Goal: Task Accomplishment & Management: Manage account settings

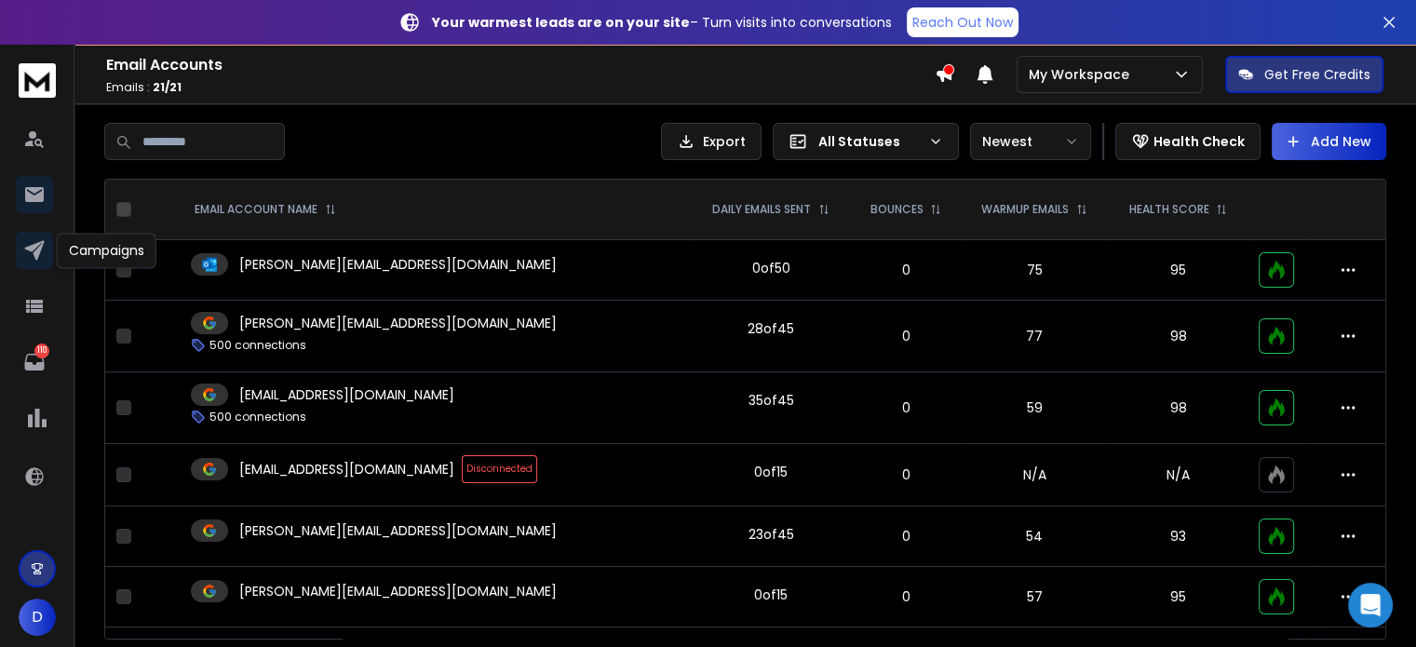
click at [35, 244] on icon at bounding box center [34, 250] width 20 height 20
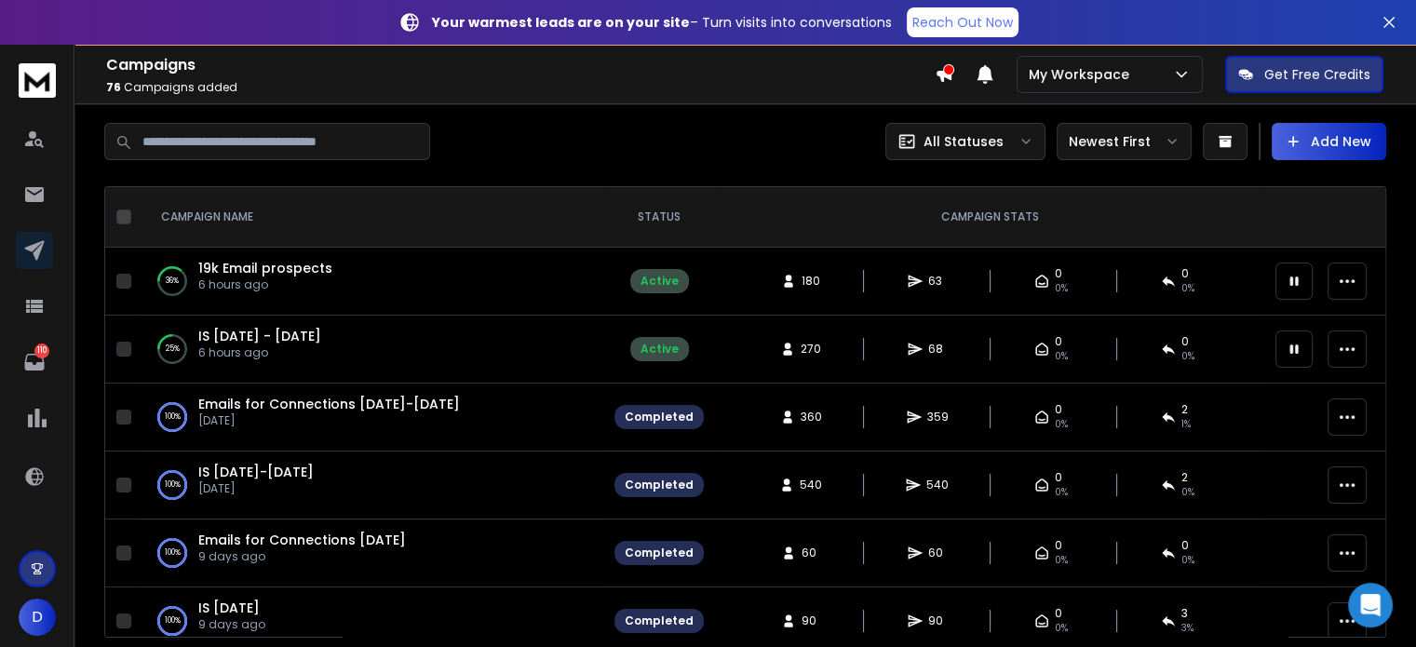
click at [317, 348] on div "25 % IS [DATE] - [DATE] 6 hours ago" at bounding box center [370, 349] width 427 height 45
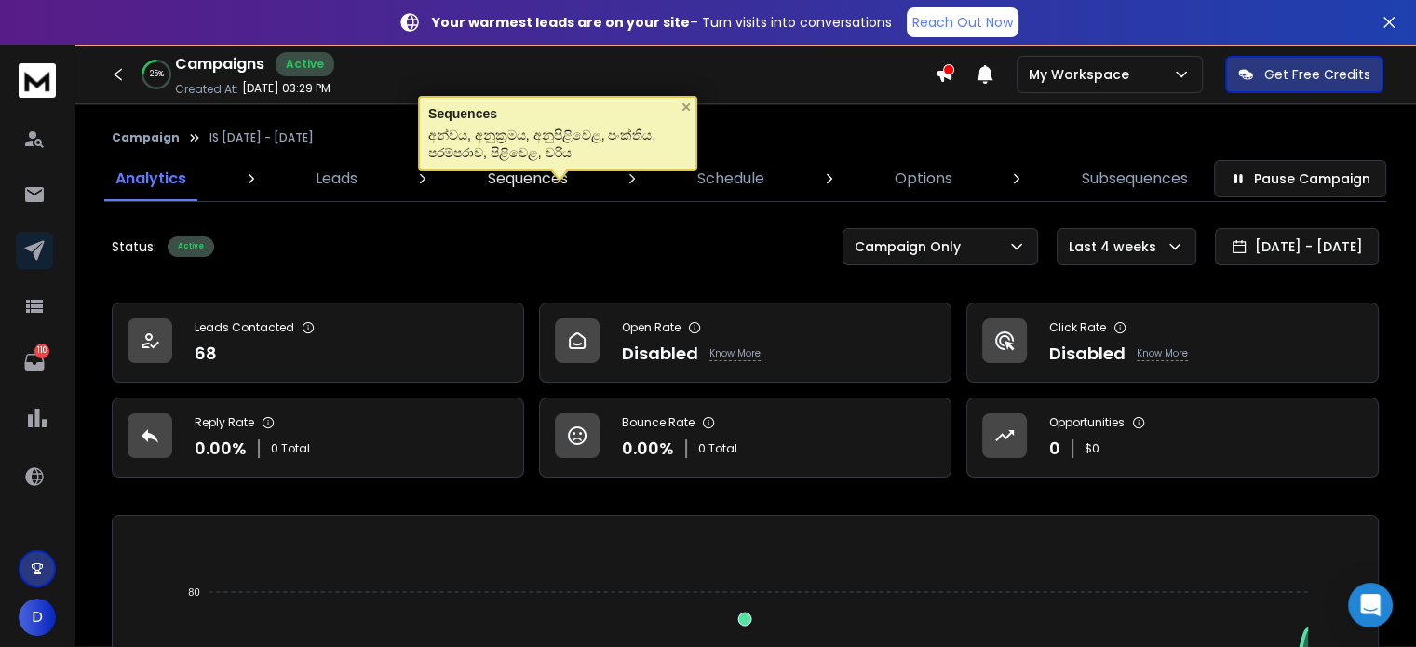
click at [558, 184] on p "Sequences" at bounding box center [528, 179] width 80 height 22
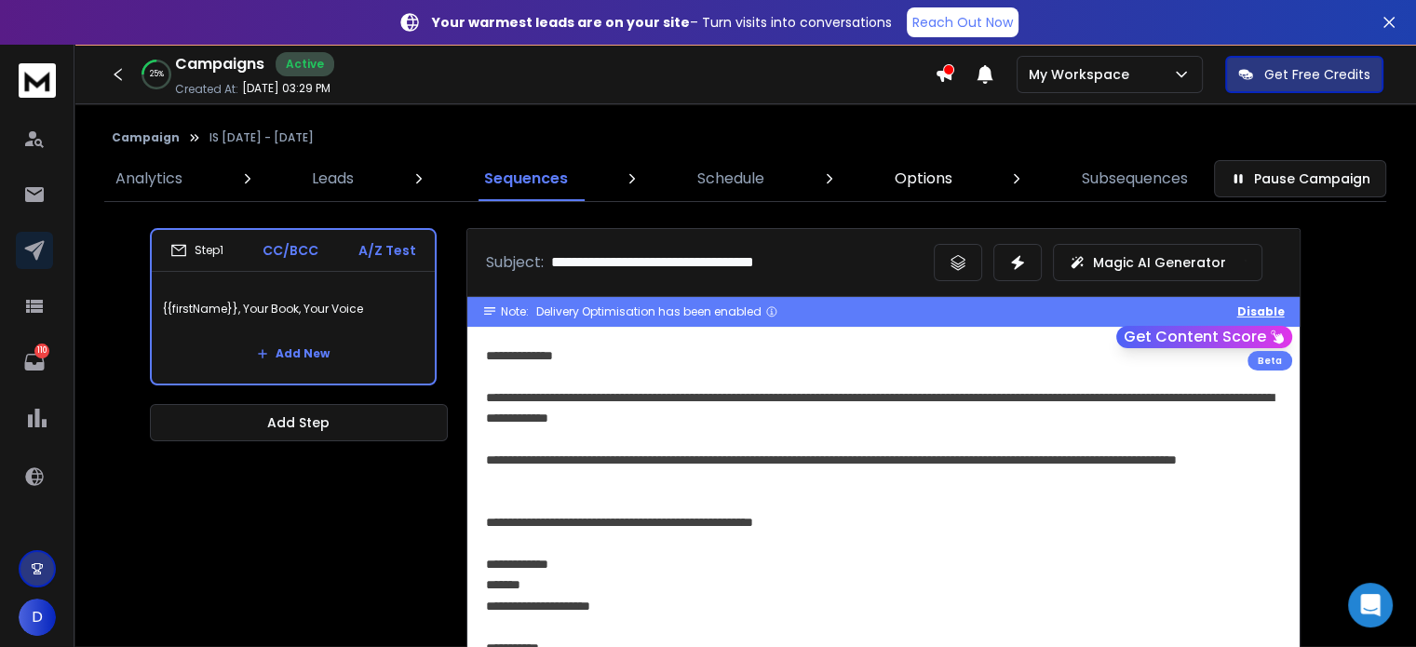
click at [936, 174] on p "Options" at bounding box center [924, 179] width 58 height 22
click at [924, 168] on p "Options" at bounding box center [924, 179] width 58 height 22
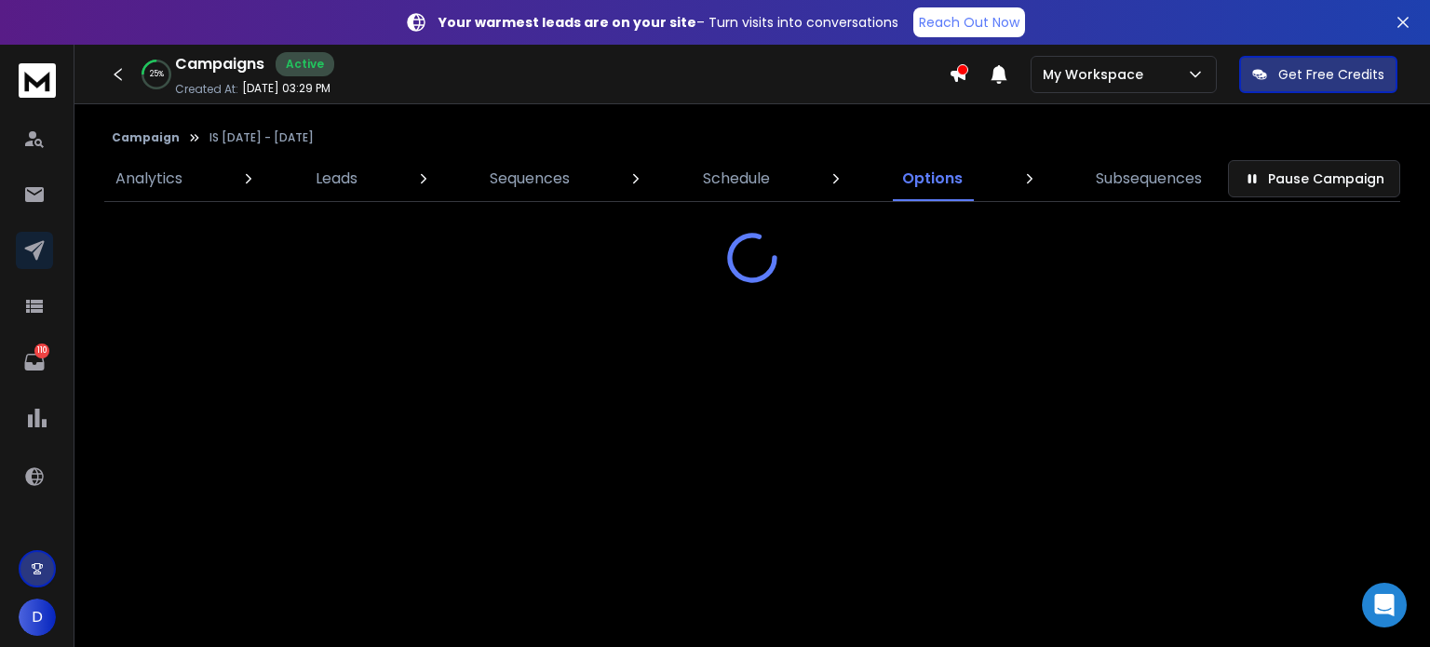
select select "*"
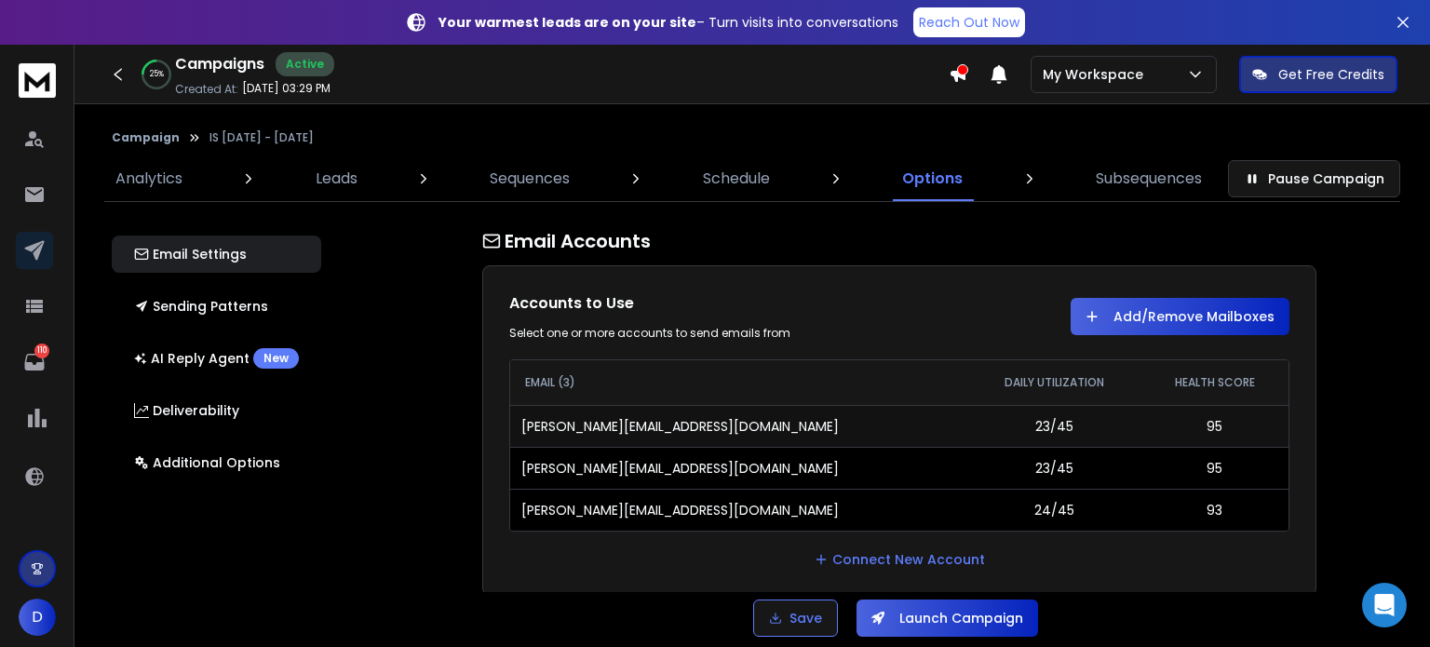
click at [556, 425] on p "[PERSON_NAME][EMAIL_ADDRESS][DOMAIN_NAME]" at bounding box center [679, 426] width 317 height 19
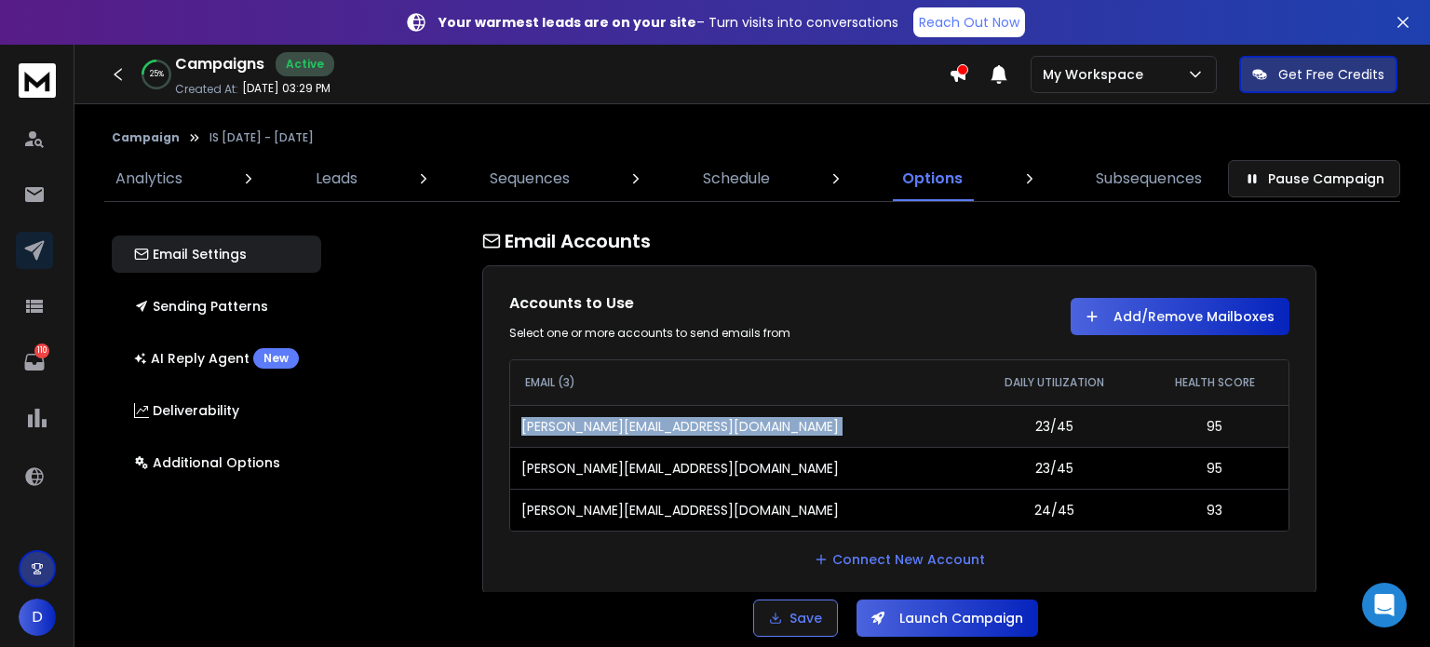
click at [556, 425] on p "[PERSON_NAME][EMAIL_ADDRESS][DOMAIN_NAME]" at bounding box center [679, 426] width 317 height 19
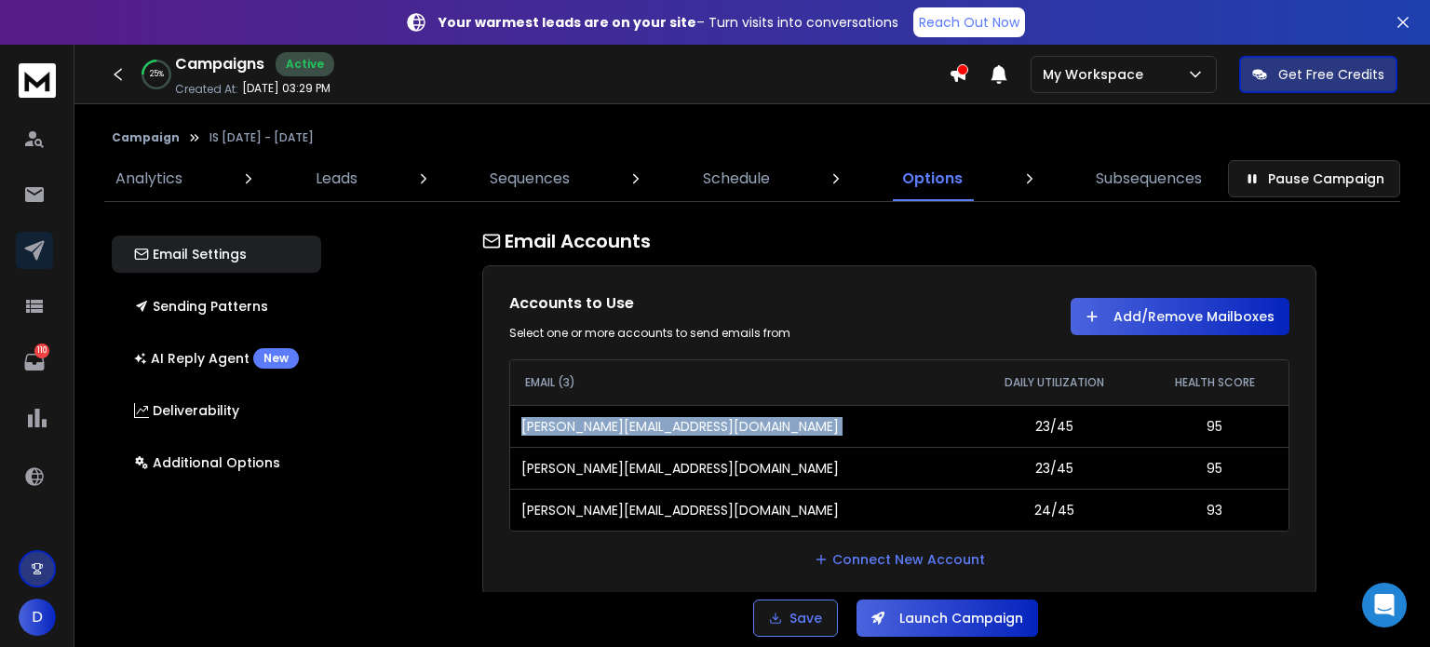
copy p "[PERSON_NAME][EMAIL_ADDRESS][DOMAIN_NAME]"
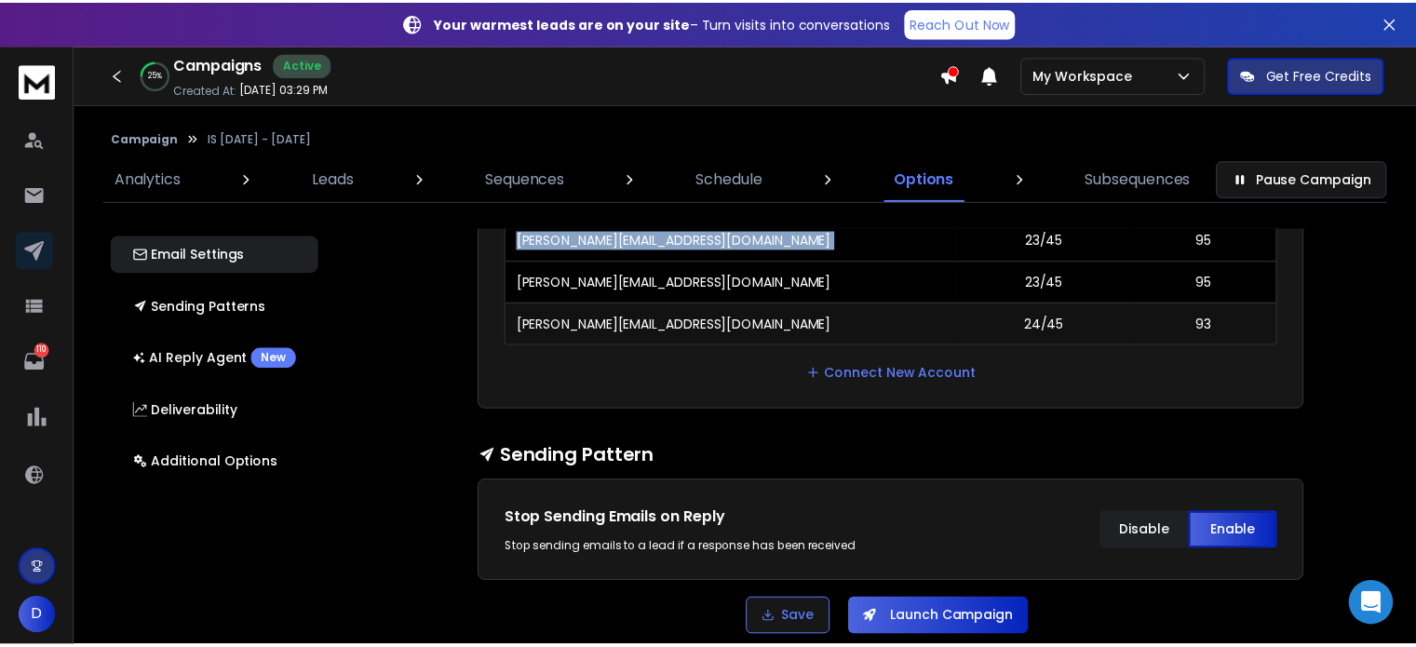
scroll to position [93, 0]
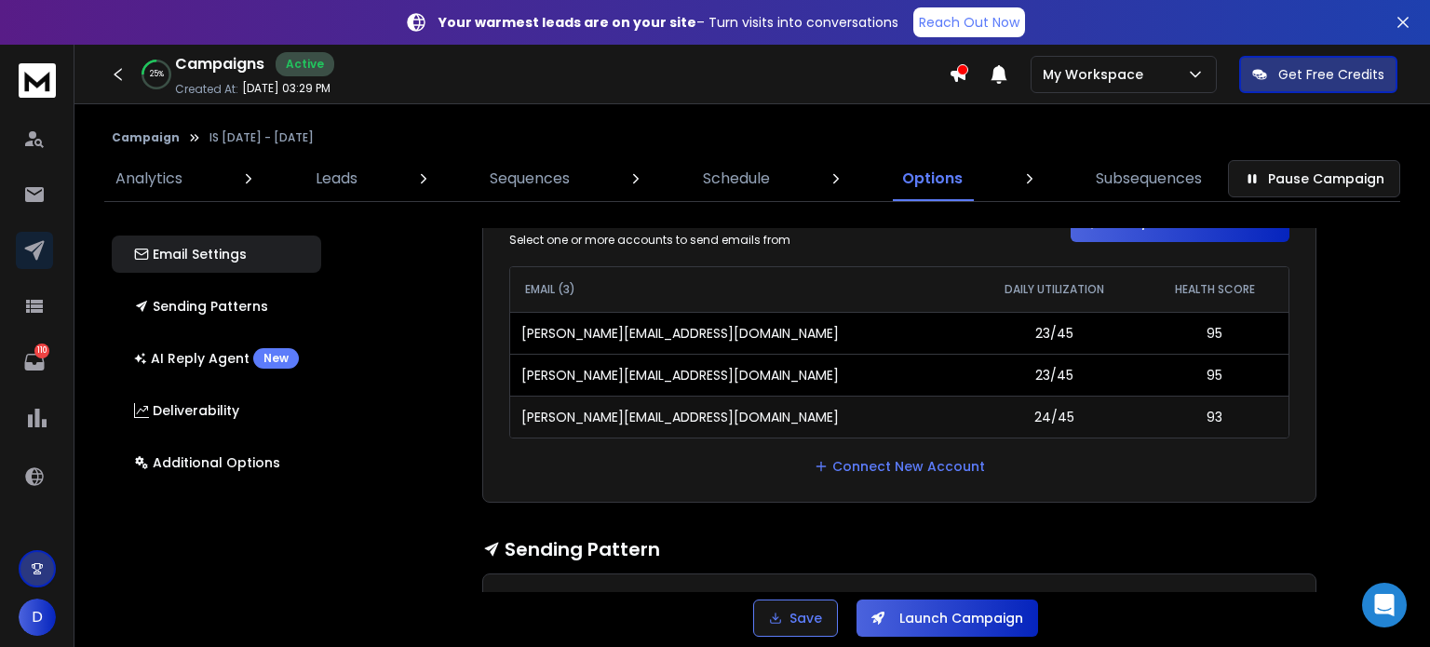
click at [665, 411] on p "[PERSON_NAME][EMAIL_ADDRESS][DOMAIN_NAME]" at bounding box center [679, 417] width 317 height 19
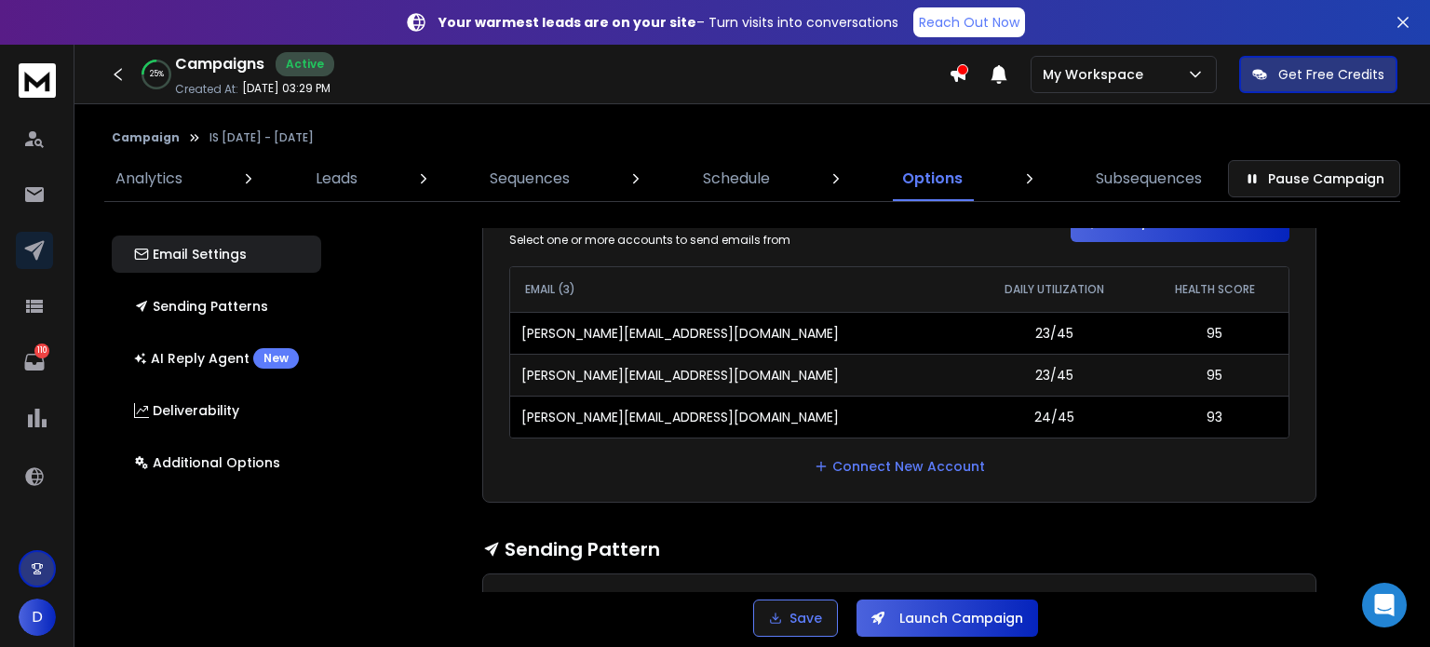
click at [568, 367] on p "[PERSON_NAME][EMAIL_ADDRESS][DOMAIN_NAME]" at bounding box center [679, 375] width 317 height 19
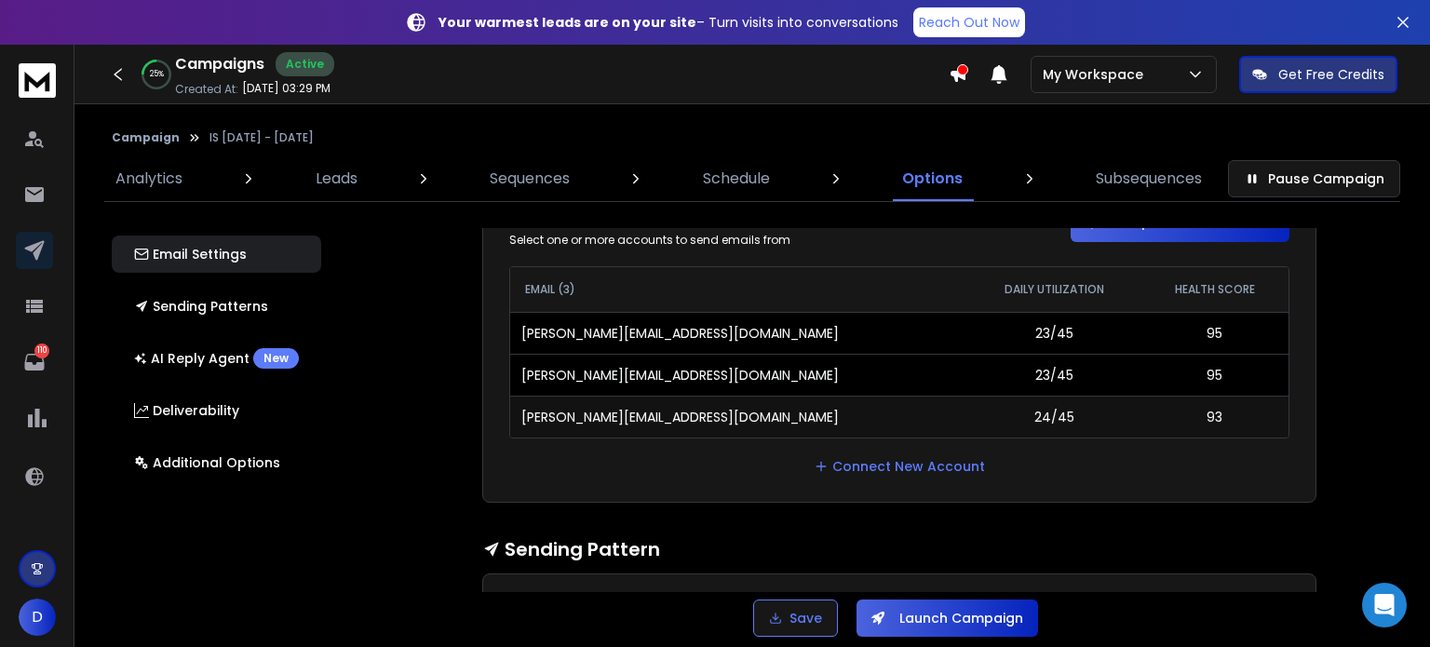
click at [659, 419] on p "[PERSON_NAME][EMAIL_ADDRESS][DOMAIN_NAME]" at bounding box center [679, 417] width 317 height 19
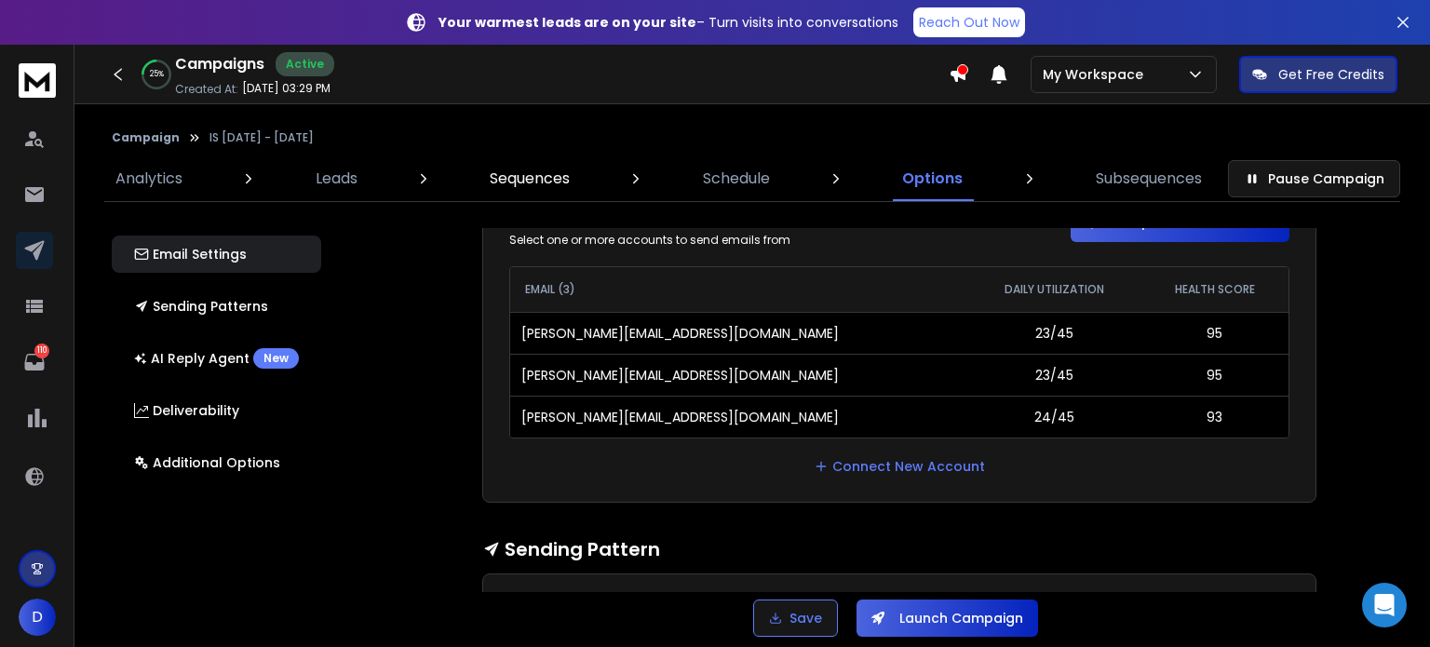
click at [522, 187] on p "Sequences" at bounding box center [530, 179] width 80 height 22
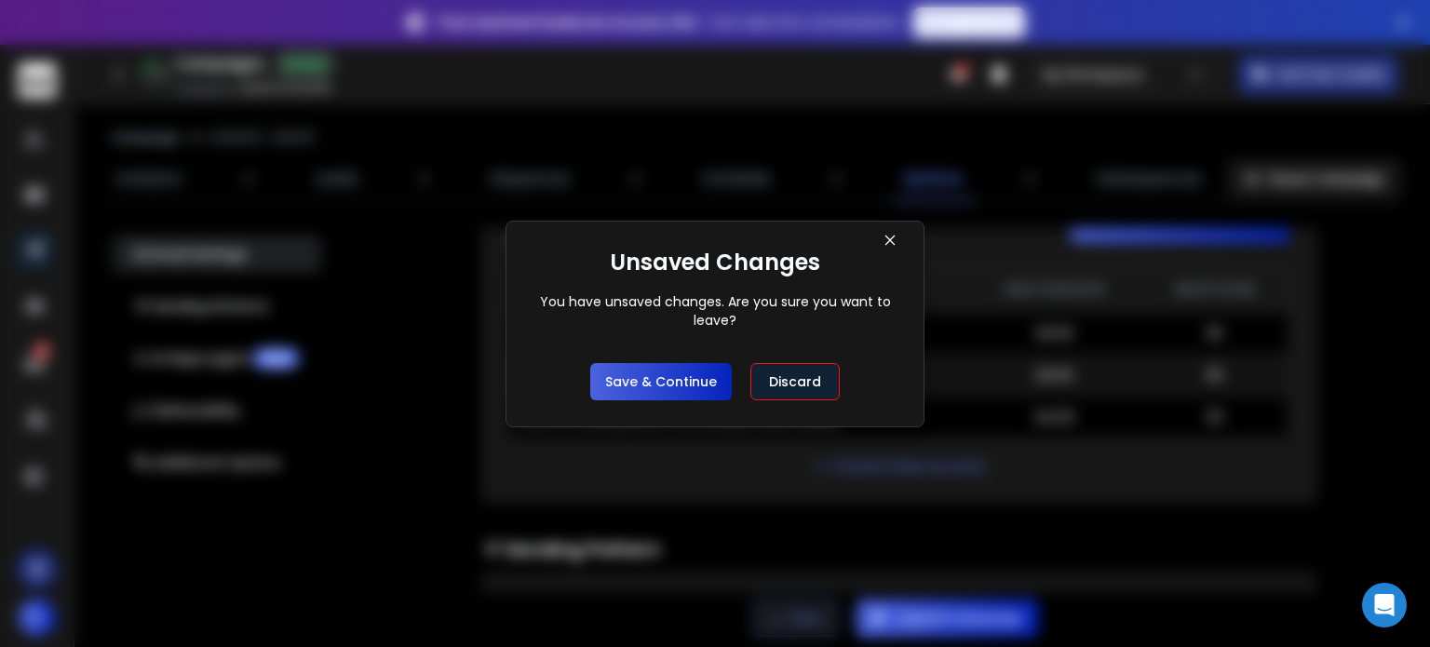
click at [816, 379] on button "Discard" at bounding box center [794, 381] width 89 height 37
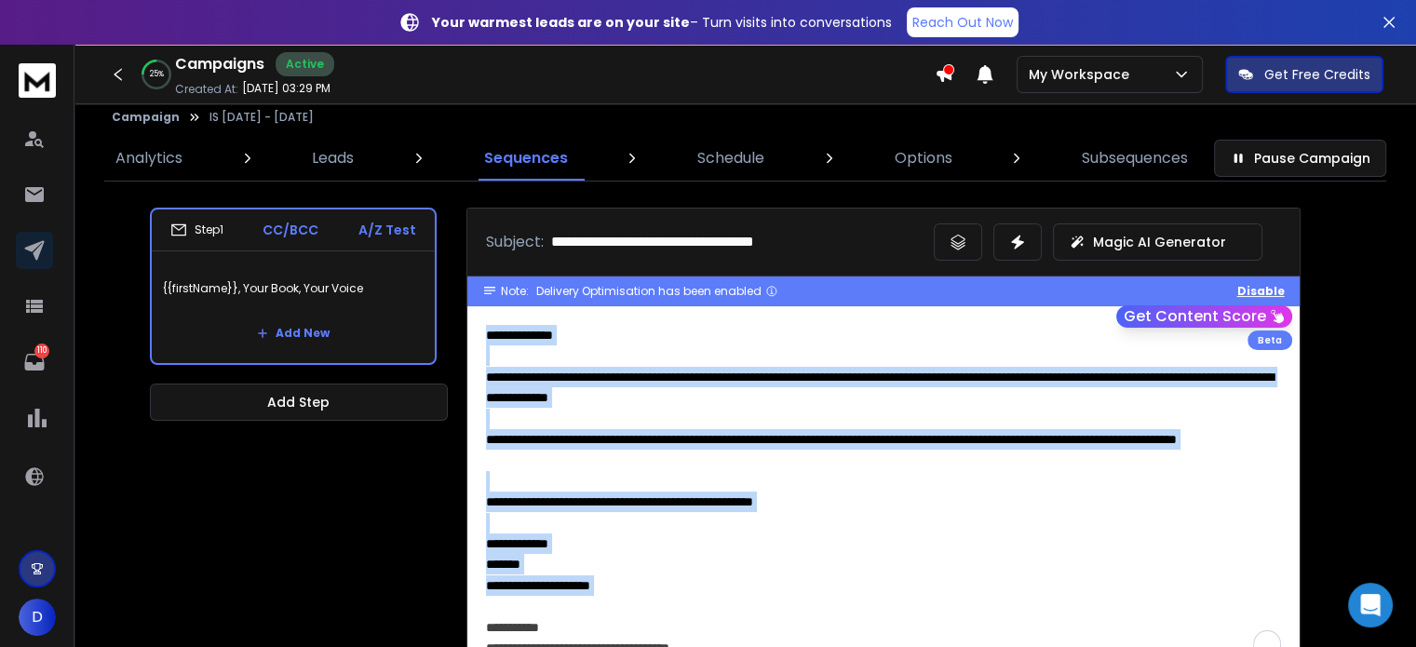
scroll to position [129, 0]
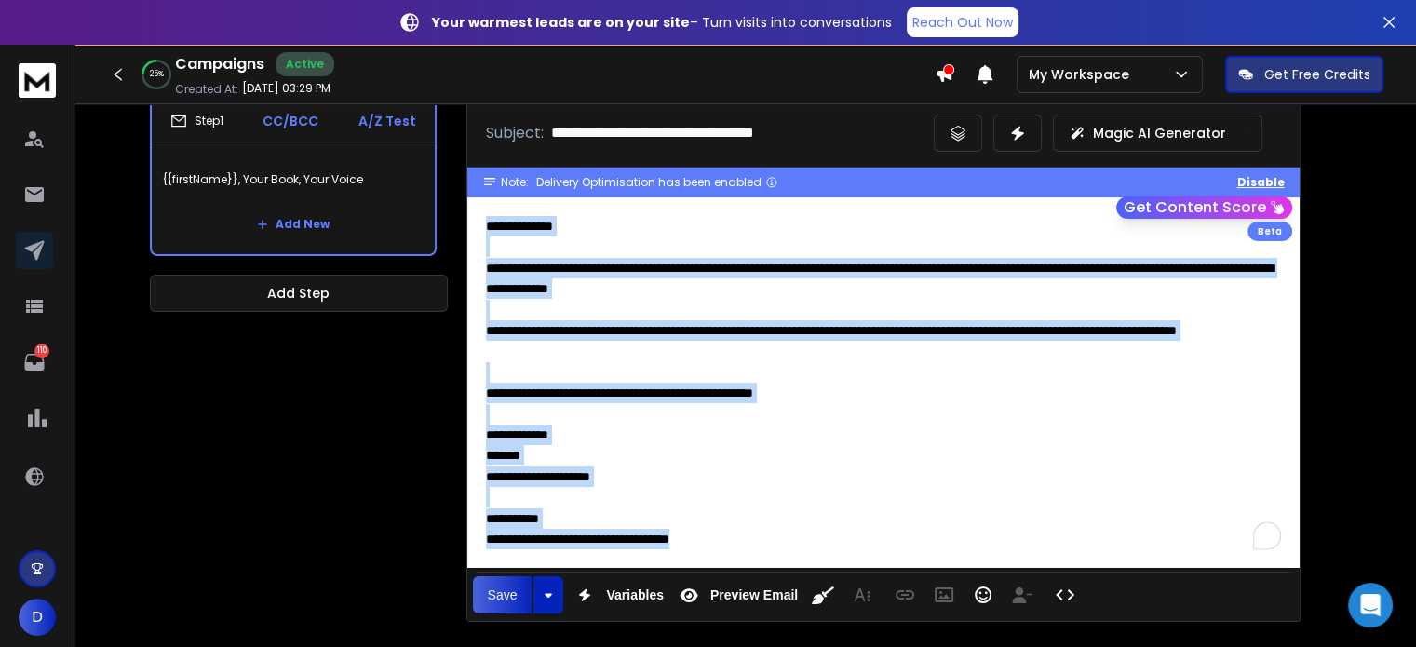
drag, startPoint x: 484, startPoint y: 354, endPoint x: 789, endPoint y: 541, distance: 358.1
click at [789, 541] on div "**********" at bounding box center [883, 382] width 832 height 371
copy tbody "**********"
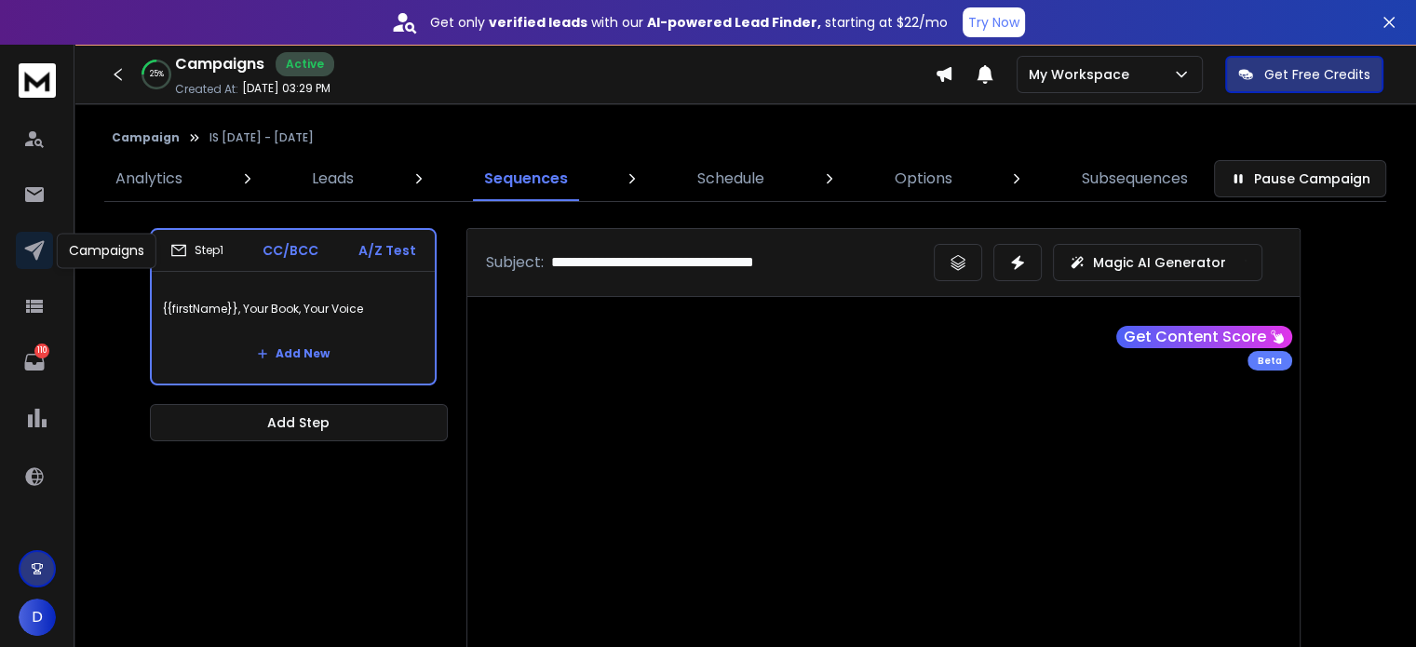
click at [41, 245] on icon at bounding box center [34, 250] width 20 height 20
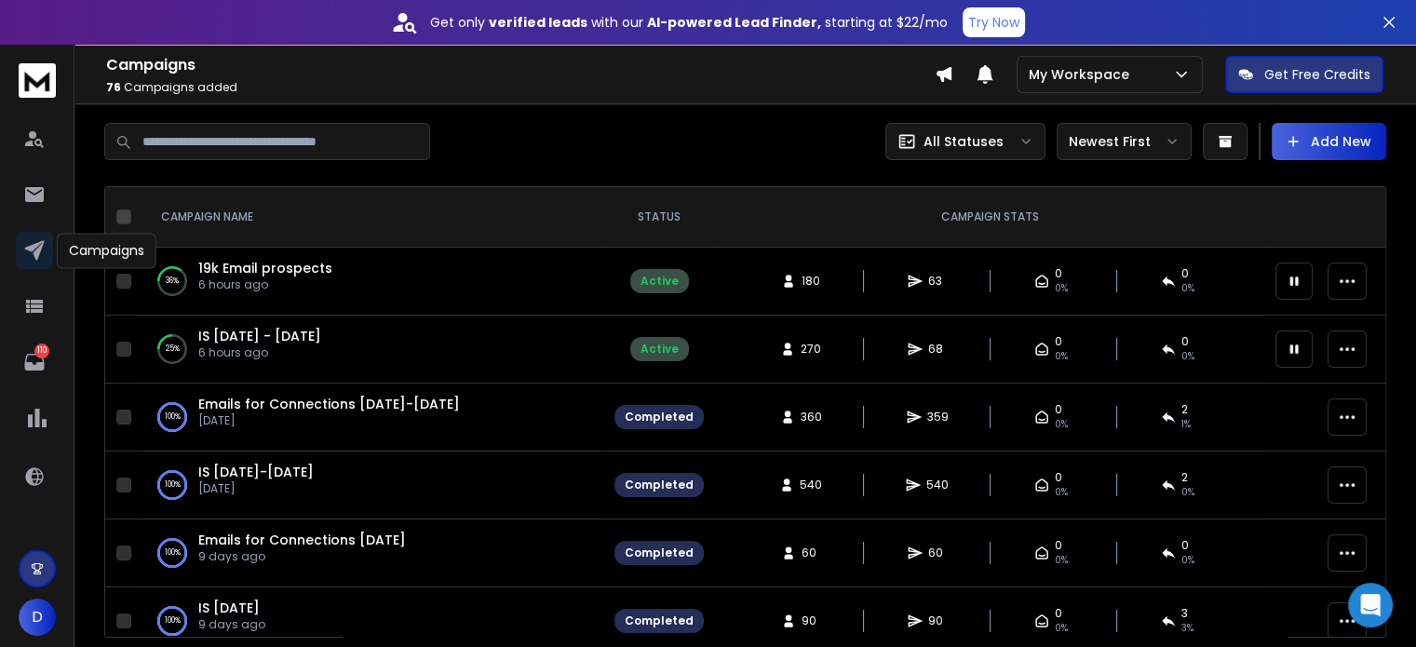
click at [289, 342] on div "25 % IS [DATE] - [DATE] 6 hours ago" at bounding box center [370, 349] width 427 height 45
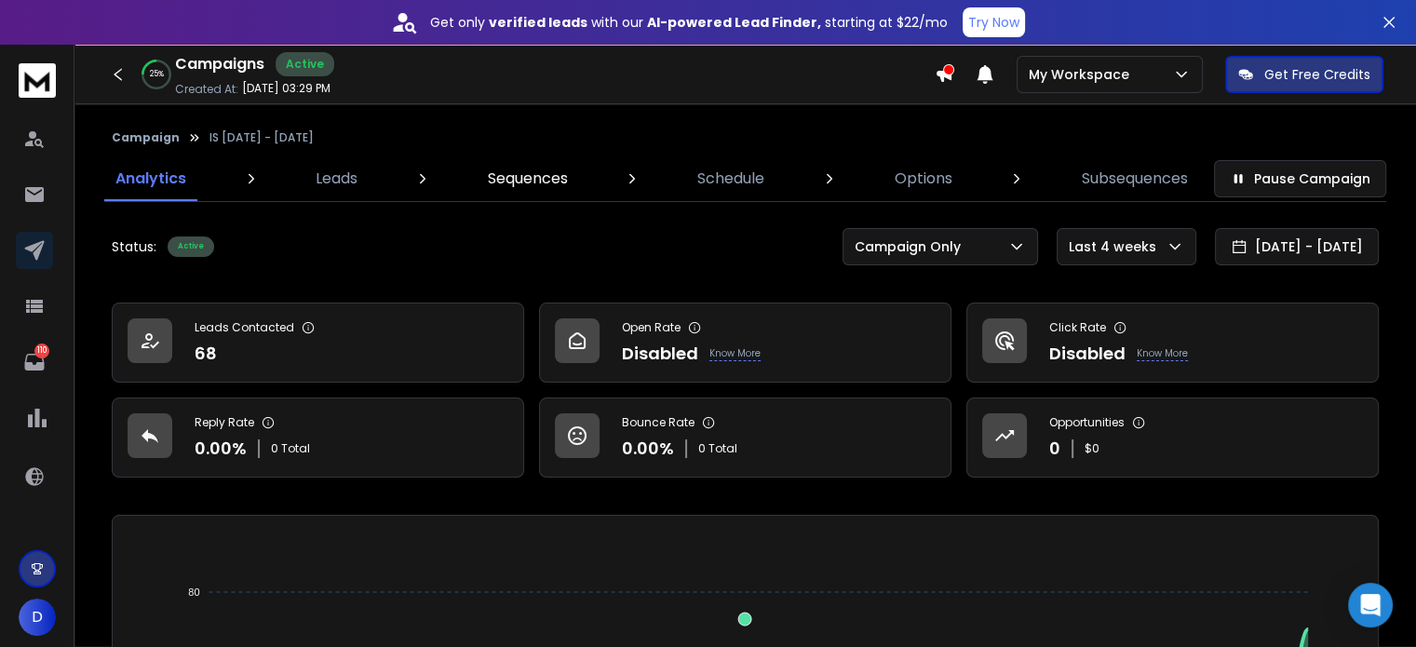
click at [535, 184] on p "Sequences" at bounding box center [528, 179] width 80 height 22
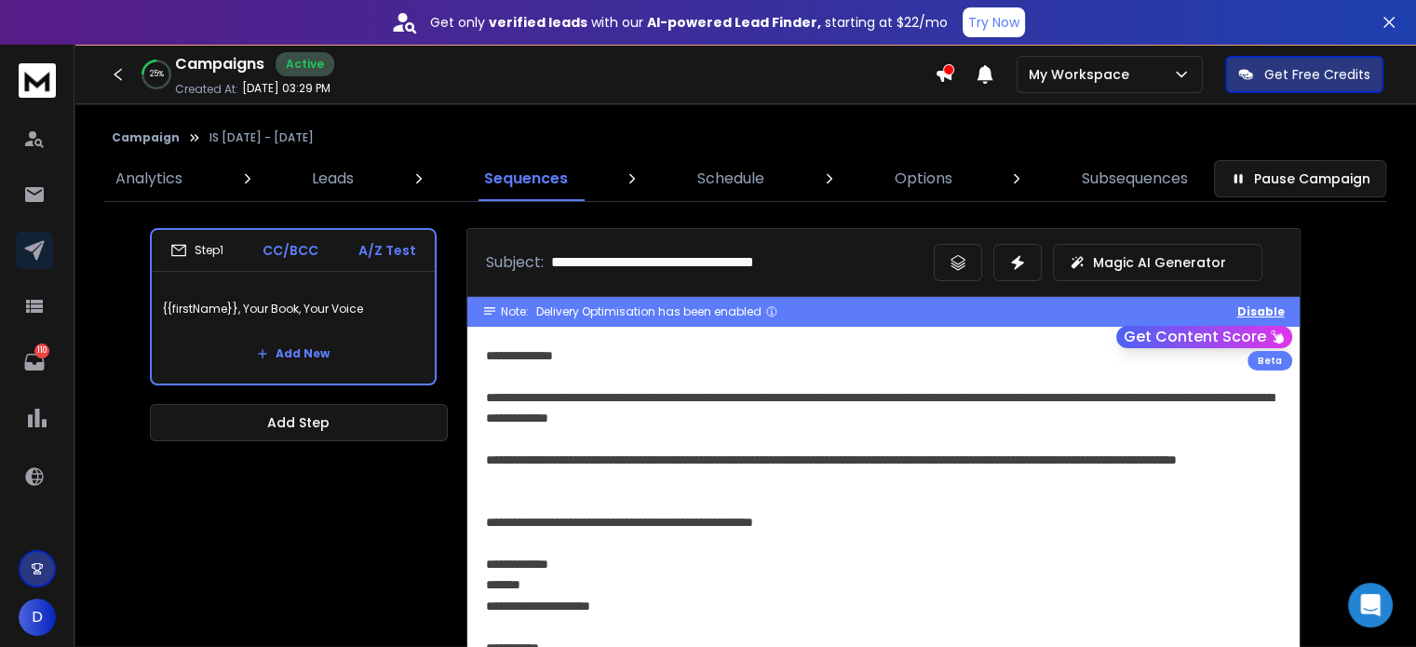
click at [18, 255] on link at bounding box center [34, 250] width 37 height 37
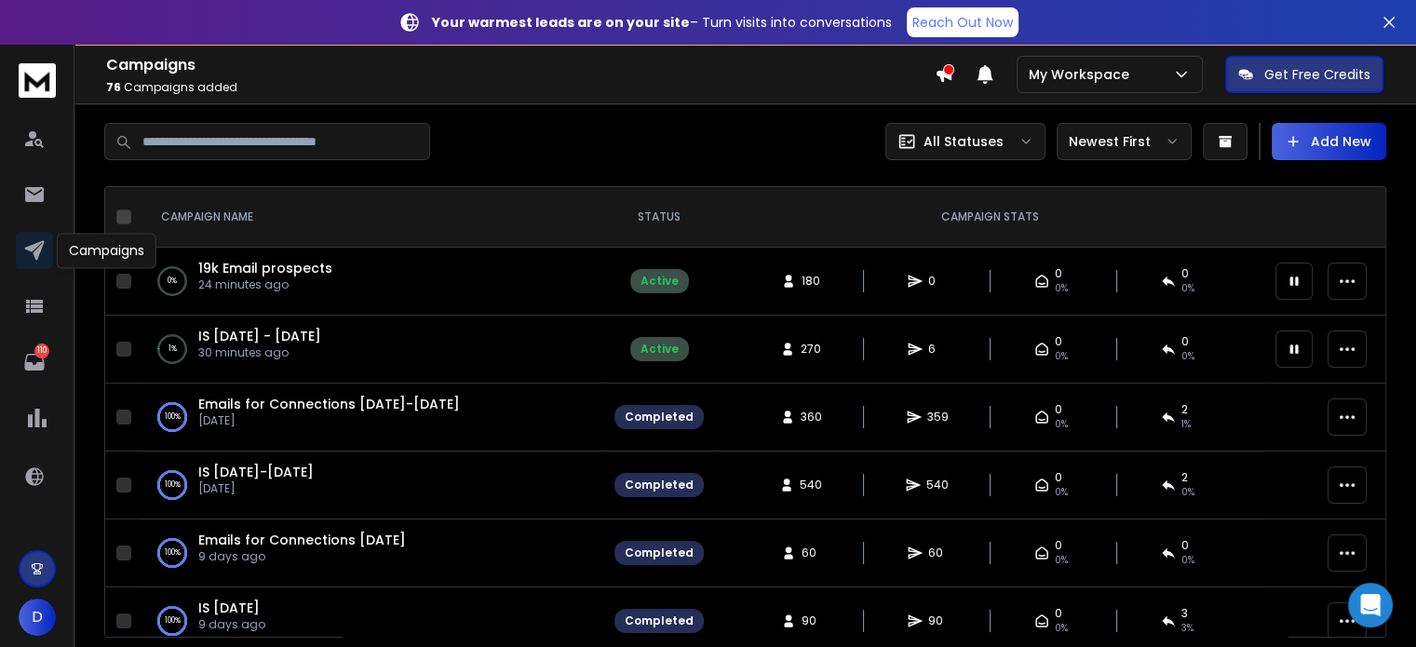
drag, startPoint x: 0, startPoint y: 0, endPoint x: 270, endPoint y: 331, distance: 426.8
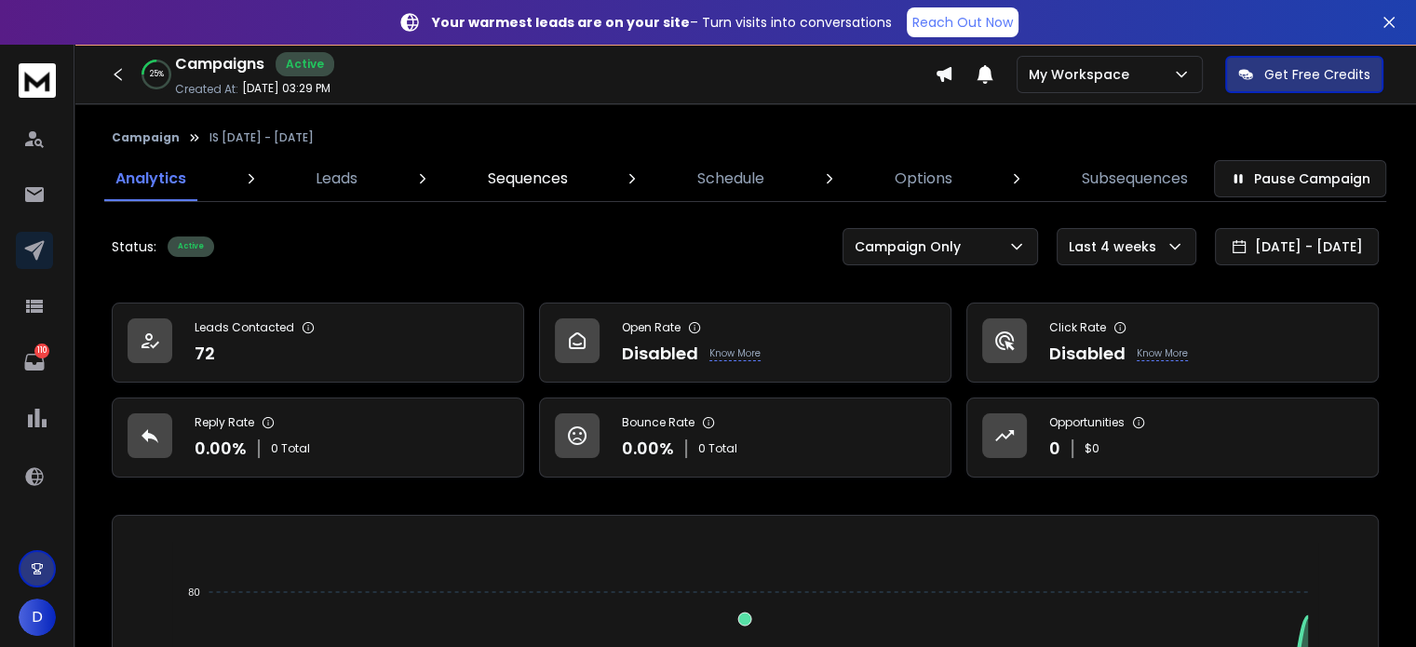
click at [525, 187] on p "Sequences" at bounding box center [528, 179] width 80 height 22
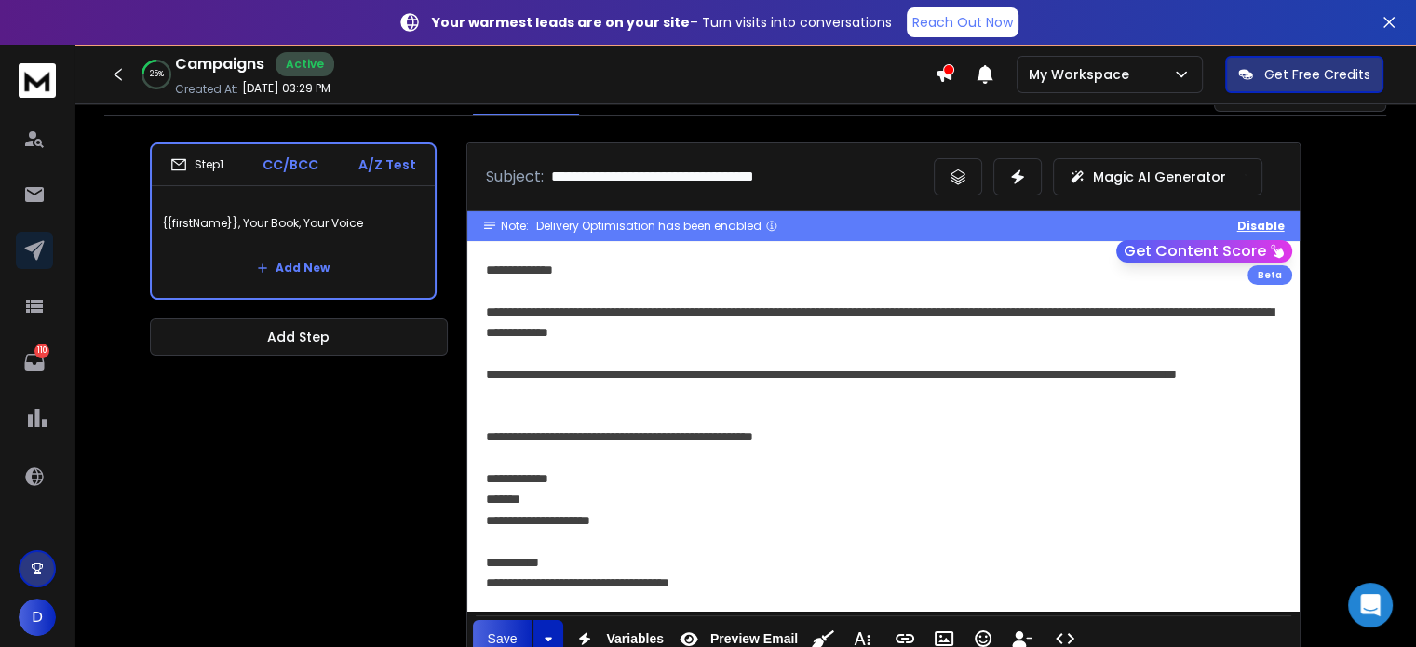
scroll to position [129, 0]
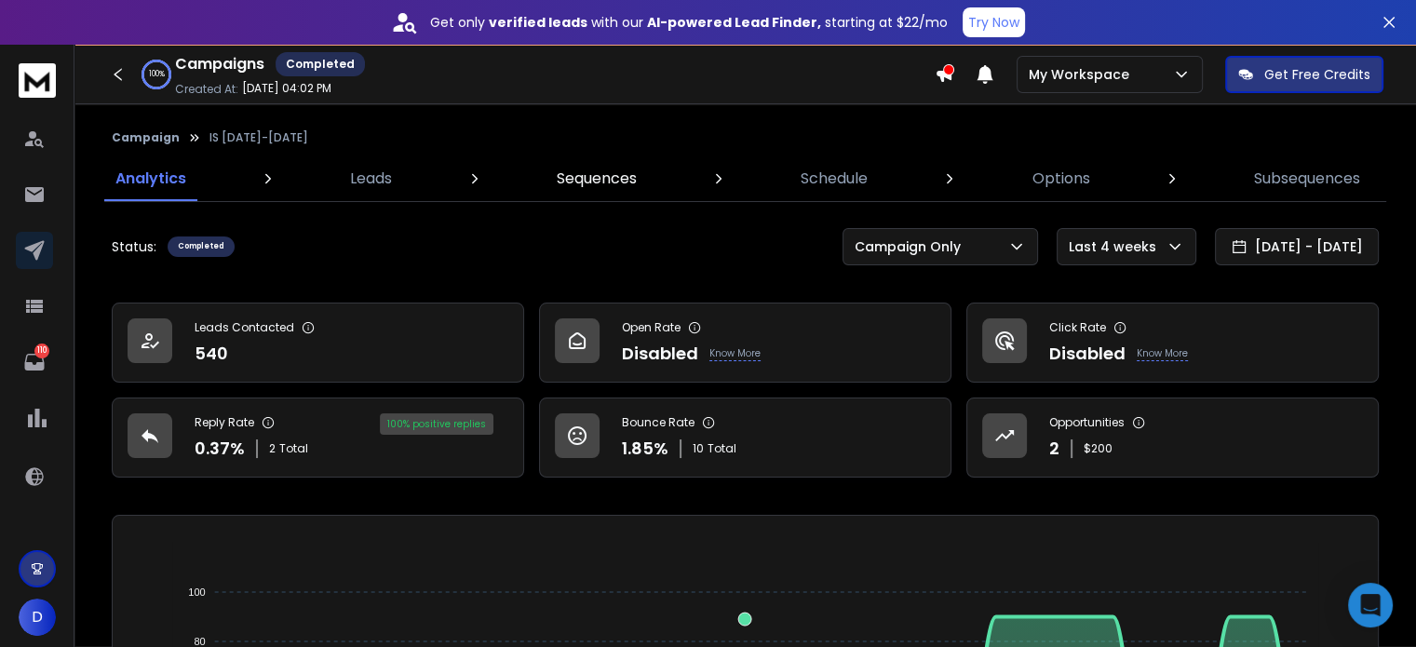
click at [586, 173] on p "Sequences" at bounding box center [597, 179] width 80 height 22
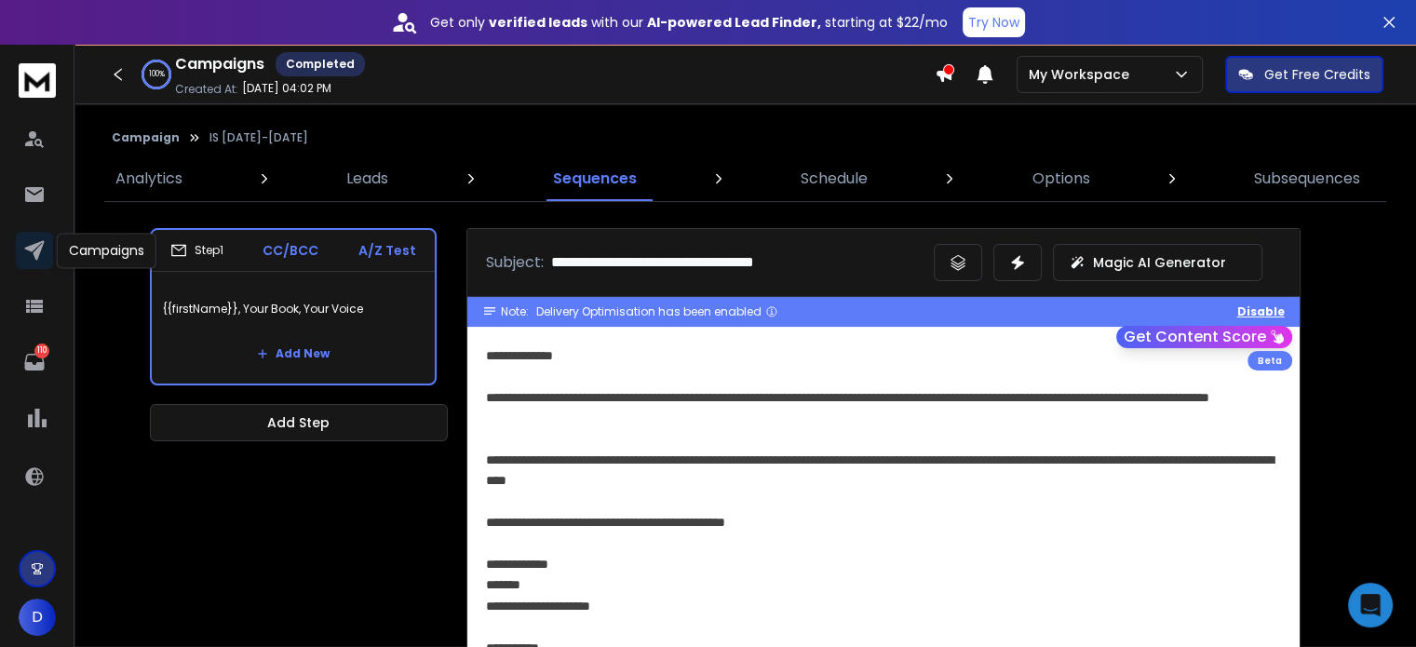
click at [26, 249] on icon at bounding box center [34, 250] width 20 height 20
